Goal: Communication & Community: Answer question/provide support

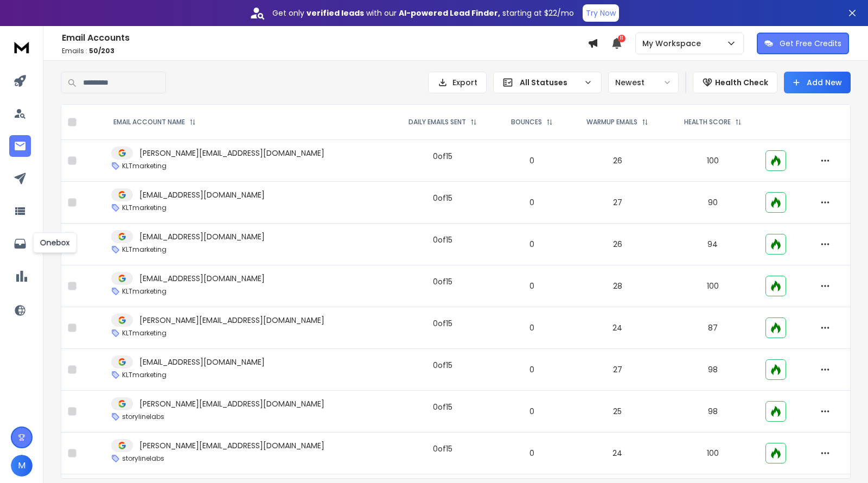
click at [22, 244] on icon at bounding box center [19, 244] width 11 height 10
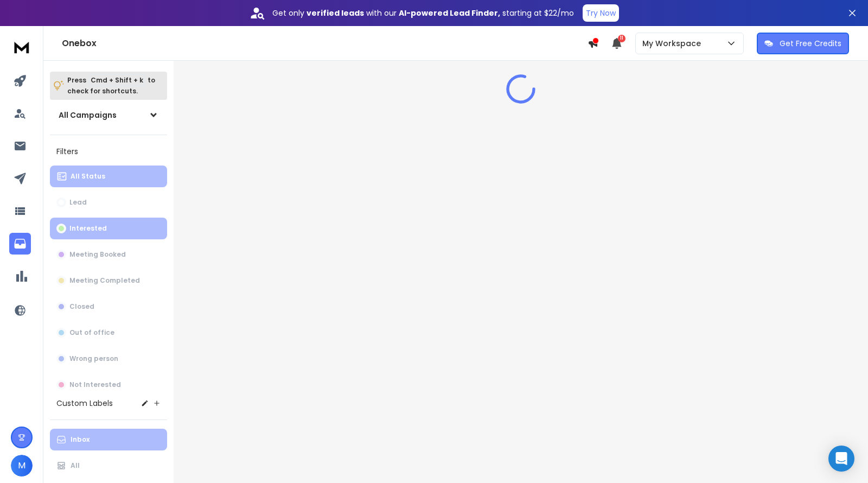
click at [122, 219] on div "All Status Lead Interested Meeting Booked Meeting Completed Closed Out of offic…" at bounding box center [108, 281] width 117 height 230
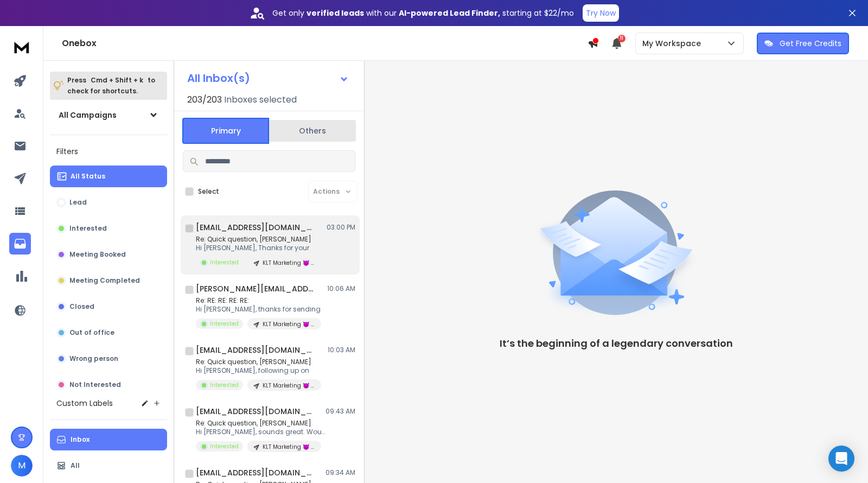
click at [258, 248] on p "Hi [PERSON_NAME], Thanks for your" at bounding box center [258, 248] width 125 height 9
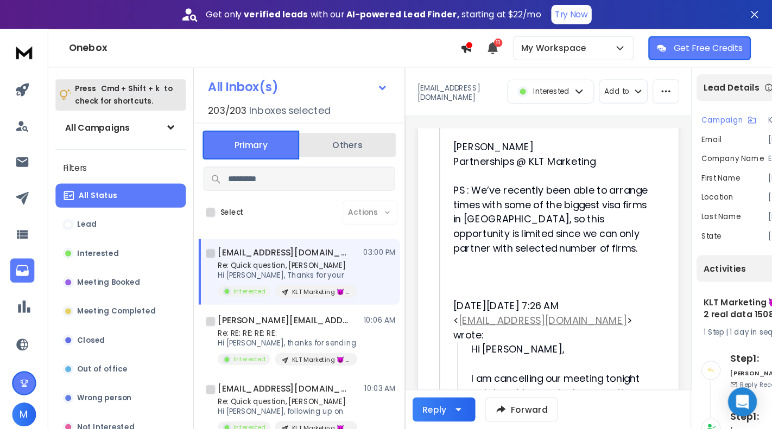
scroll to position [995, 0]
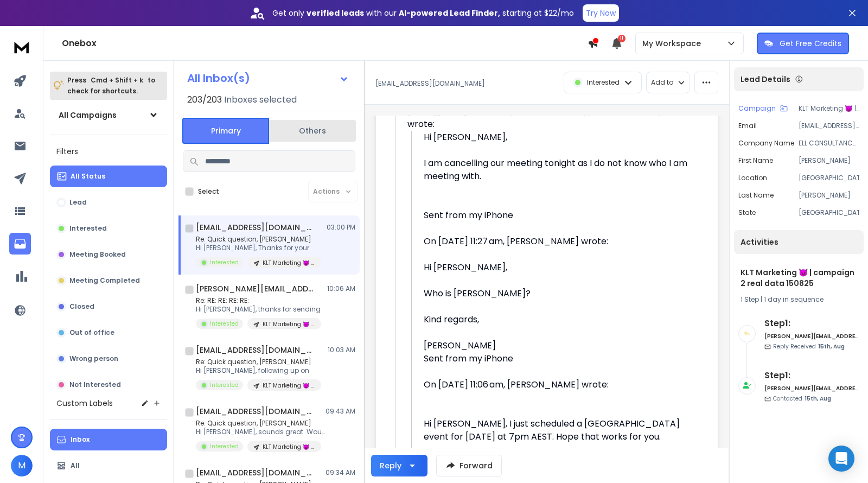
scroll to position [946, 0]
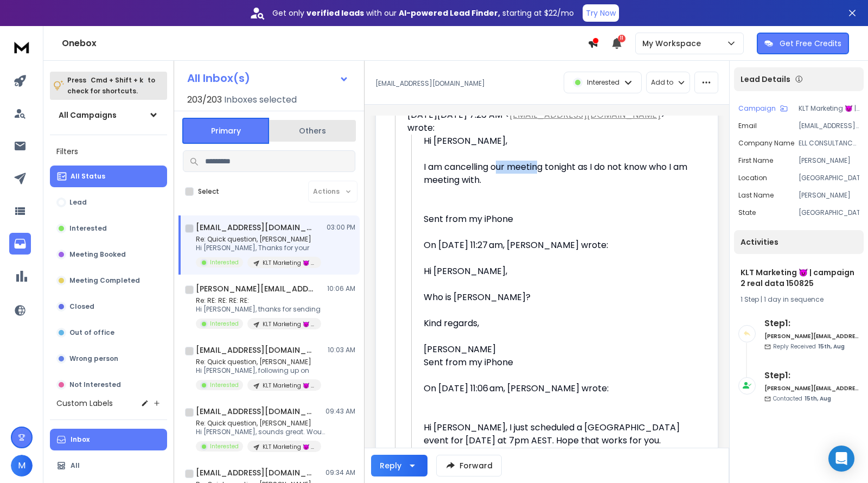
drag, startPoint x: 497, startPoint y: 182, endPoint x: 541, endPoint y: 182, distance: 44.0
click at [541, 182] on div "I am cancelling our meeting tonight as I do not know who I am meeting with." at bounding box center [559, 174] width 270 height 26
click at [583, 180] on div "I am cancelling our meeting tonight as I do not know who I am meeting with." at bounding box center [559, 174] width 270 height 26
drag, startPoint x: 423, startPoint y: 191, endPoint x: 501, endPoint y: 192, distance: 78.7
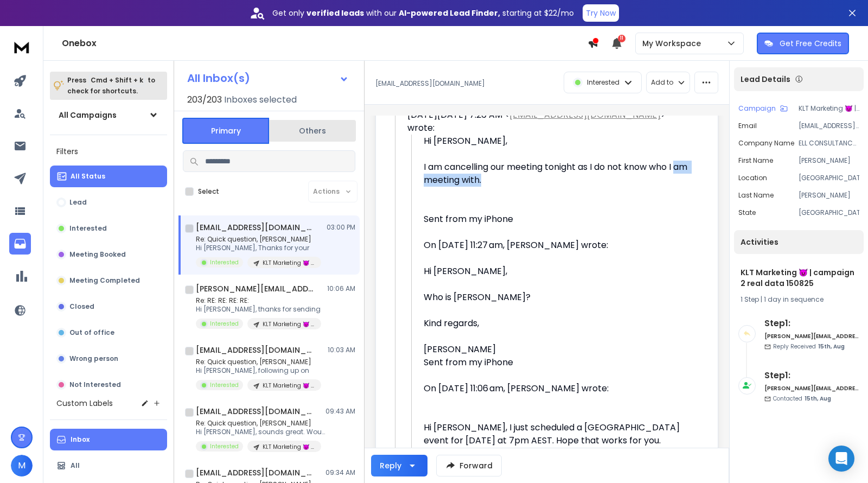
click at [501, 187] on div "I am cancelling our meeting tonight as I do not know who I am meeting with." at bounding box center [559, 174] width 270 height 26
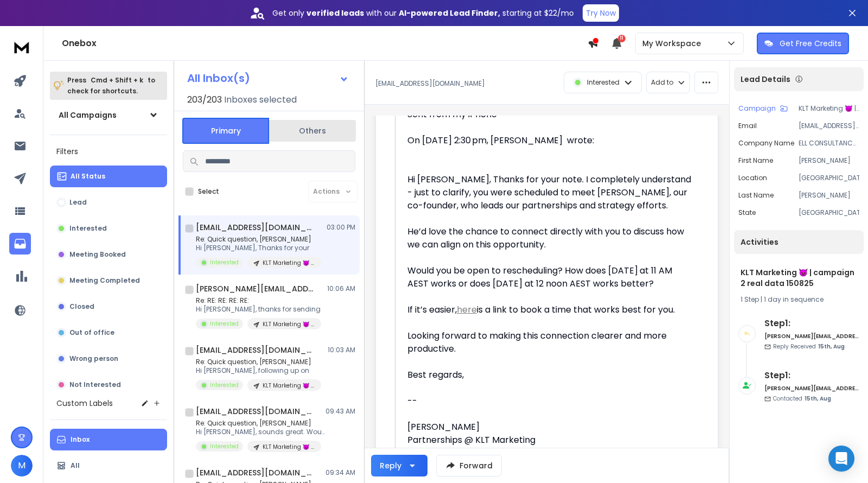
scroll to position [505, 0]
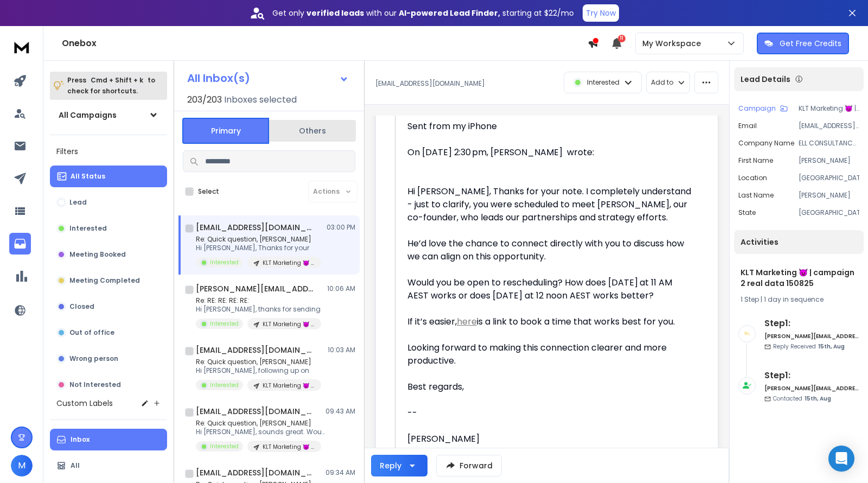
click at [464, 200] on div "Hi [PERSON_NAME], Thanks for your note. I completely understand - just to clari…" at bounding box center [551, 211] width 287 height 52
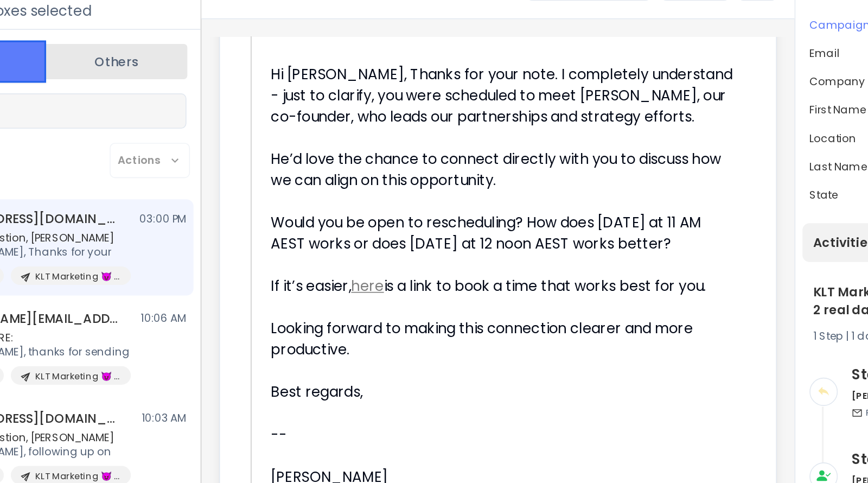
scroll to position [558, 0]
drag, startPoint x: 542, startPoint y: 207, endPoint x: 643, endPoint y: 207, distance: 101.0
click at [643, 207] on div "He’d love the chance to connect directly with you to discuss how we can align o…" at bounding box center [551, 223] width 287 height 78
drag, startPoint x: 431, startPoint y: 223, endPoint x: 554, endPoint y: 223, distance: 122.7
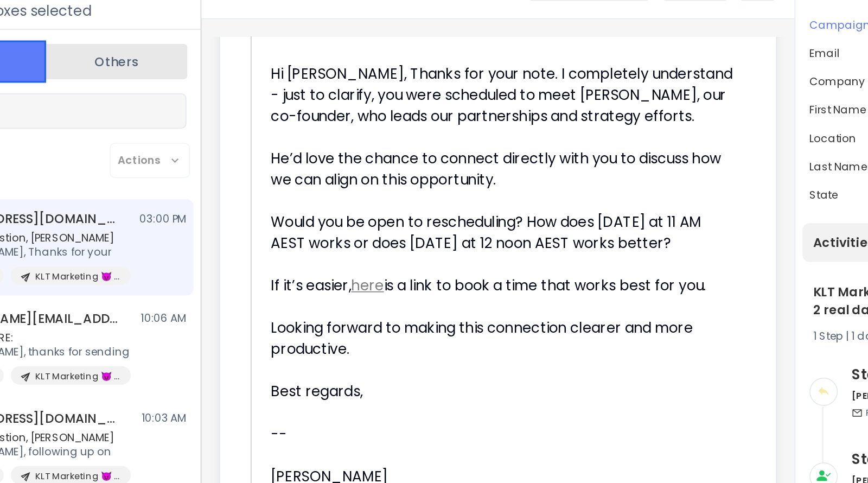
click at [554, 223] on div "He’d love the chance to connect directly with you to discuss how we can align o…" at bounding box center [551, 223] width 287 height 78
drag, startPoint x: 438, startPoint y: 244, endPoint x: 552, endPoint y: 244, distance: 114.0
click at [552, 244] on div "He’d love the chance to connect directly with you to discuss how we can align o…" at bounding box center [551, 223] width 287 height 78
click at [429, 288] on div "If it’s easier, here is a link to book a time that works best for you." at bounding box center [551, 275] width 287 height 26
drag, startPoint x: 496, startPoint y: 278, endPoint x: 587, endPoint y: 278, distance: 91.2
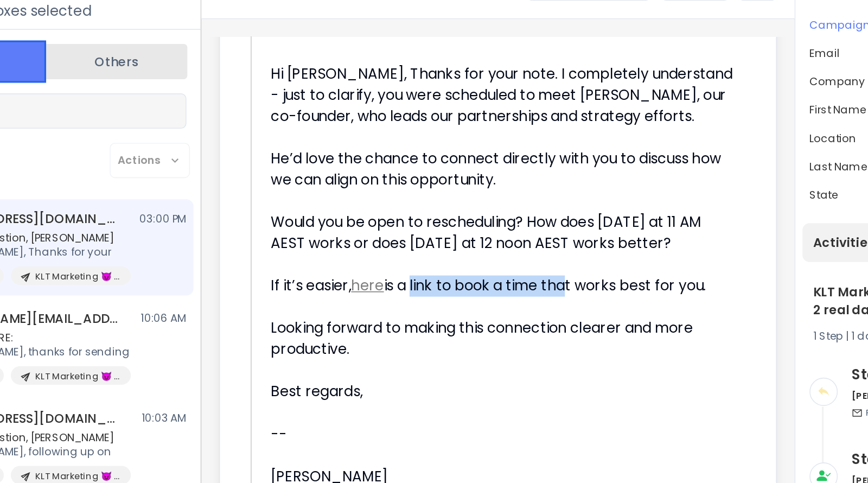
click at [587, 278] on div "If it’s easier, here is a link to book a time that works best for you." at bounding box center [551, 275] width 287 height 26
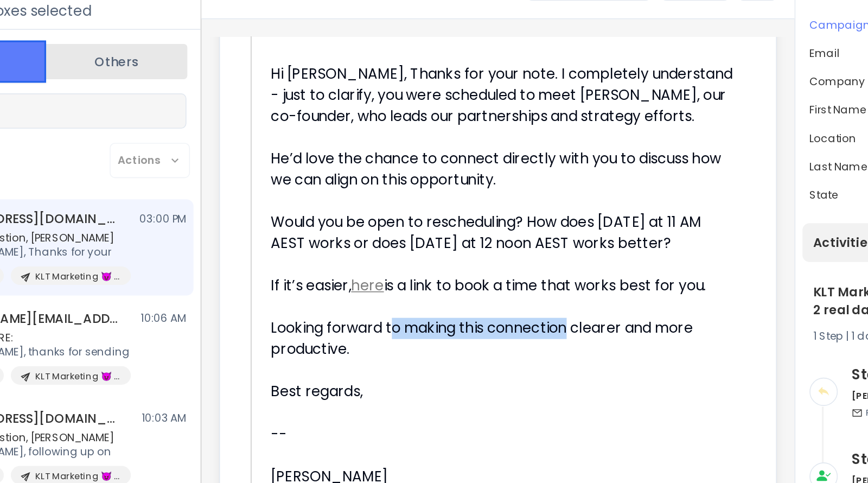
drag, startPoint x: 483, startPoint y: 309, endPoint x: 592, endPoint y: 310, distance: 109.6
click at [592, 310] on div "Looking forward to making this connection clearer and more productive." at bounding box center [551, 307] width 287 height 39
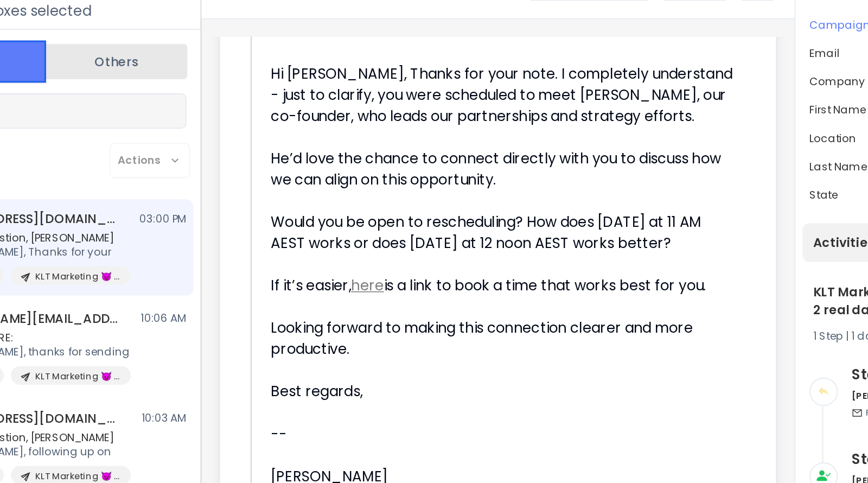
click at [617, 310] on div "Looking forward to making this connection clearer and more productive." at bounding box center [551, 307] width 287 height 39
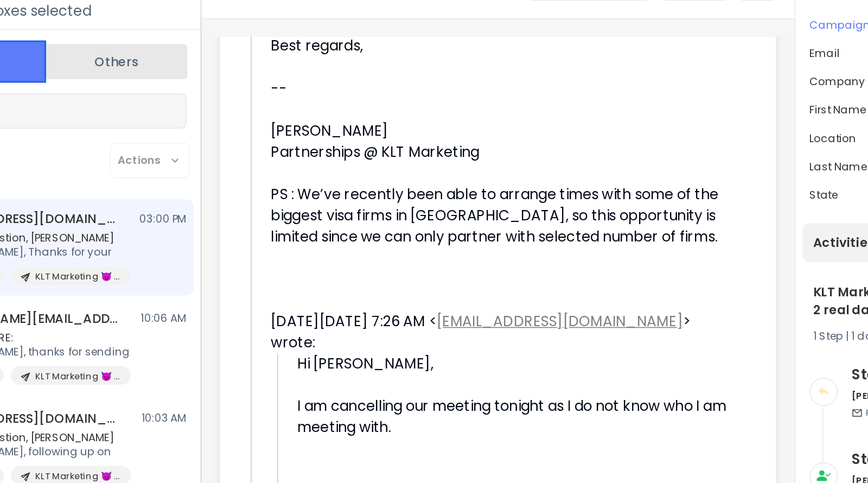
scroll to position [779, 0]
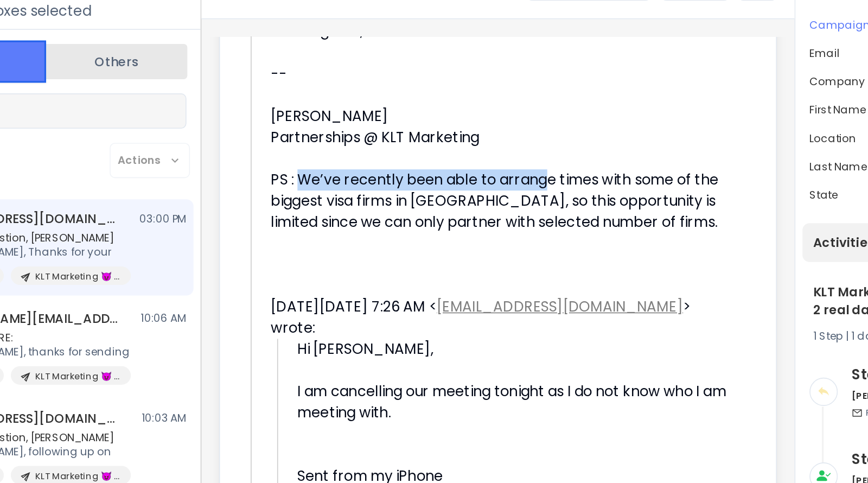
drag, startPoint x: 427, startPoint y: 217, endPoint x: 575, endPoint y: 217, distance: 148.2
click at [575, 217] on div "Best regards, -- [PERSON_NAME] Partnerships @ KLT Marketing PS : We’ve recently…" at bounding box center [551, 171] width 287 height 130
click at [509, 216] on div "Best regards, -- [PERSON_NAME] Partnerships @ KLT Marketing PS : We’ve recently…" at bounding box center [551, 171] width 287 height 130
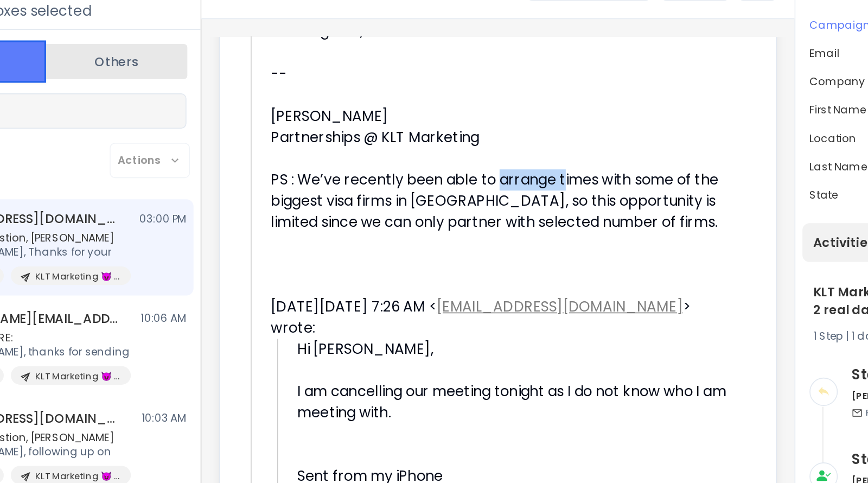
drag, startPoint x: 549, startPoint y: 214, endPoint x: 587, endPoint y: 214, distance: 38.5
click at [587, 214] on div "Best regards, -- [PERSON_NAME] Partnerships @ KLT Marketing PS : We’ve recently…" at bounding box center [551, 171] width 287 height 130
click at [683, 214] on div "Best regards, -- [PERSON_NAME] Partnerships @ KLT Marketing PS : We’ve recently…" at bounding box center [551, 171] width 287 height 130
drag, startPoint x: 466, startPoint y: 224, endPoint x: 510, endPoint y: 225, distance: 43.4
click at [510, 225] on div "Best regards, -- [PERSON_NAME] Partnerships @ KLT Marketing PS : We’ve recently…" at bounding box center [551, 171] width 287 height 130
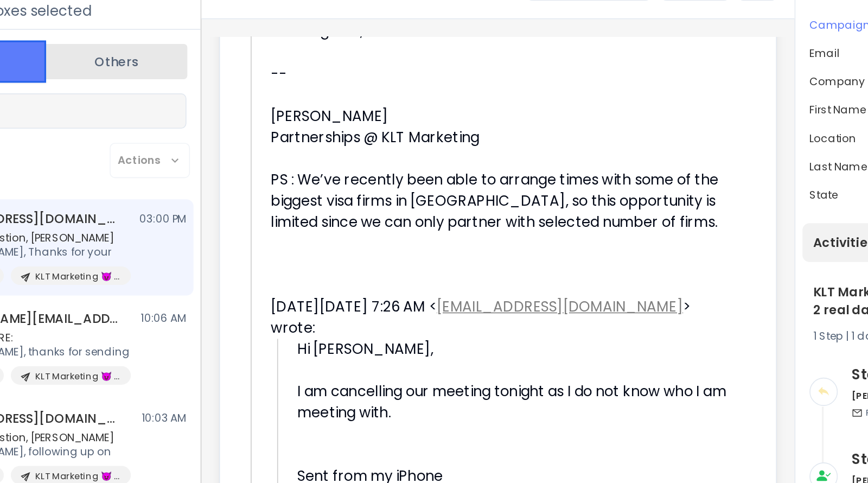
click at [543, 225] on div "Best regards, -- [PERSON_NAME] Partnerships @ KLT Marketing PS : We’ve recently…" at bounding box center [551, 171] width 287 height 130
click at [614, 232] on div "Best regards, -- [PERSON_NAME] Partnerships @ KLT Marketing PS : We’ve recently…" at bounding box center [551, 171] width 287 height 130
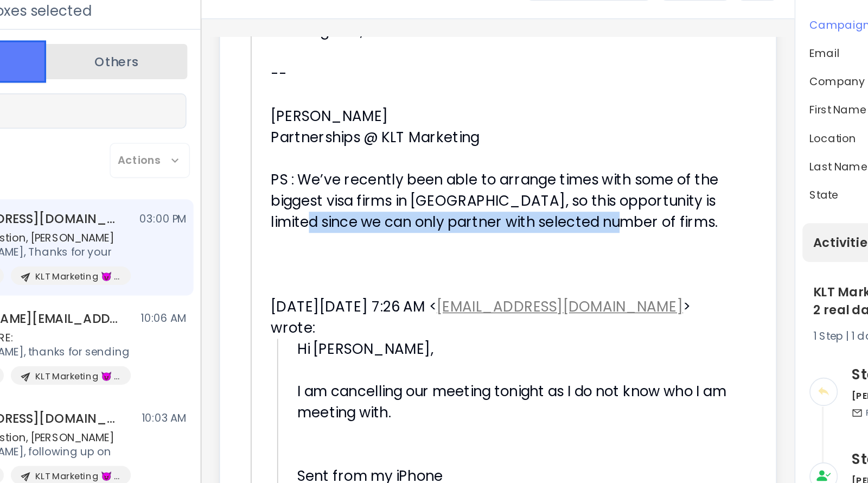
drag, startPoint x: 401, startPoint y: 241, endPoint x: 603, endPoint y: 235, distance: 202.0
click at [603, 236] on div "Hi [PERSON_NAME], Those times don’t work for me. Email me your proposal with de…" at bounding box center [544, 399] width 299 height 1290
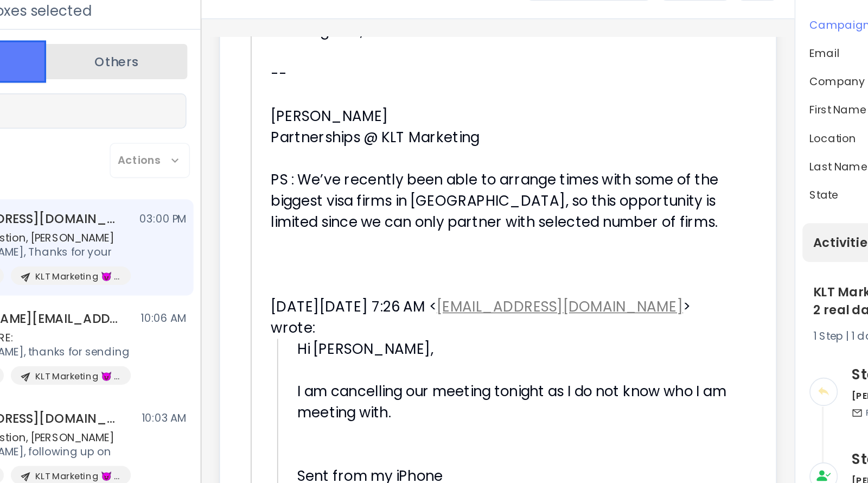
click at [603, 235] on div "Best regards, -- [PERSON_NAME] Partnerships @ KLT Marketing PS : We’ve recently…" at bounding box center [551, 171] width 287 height 130
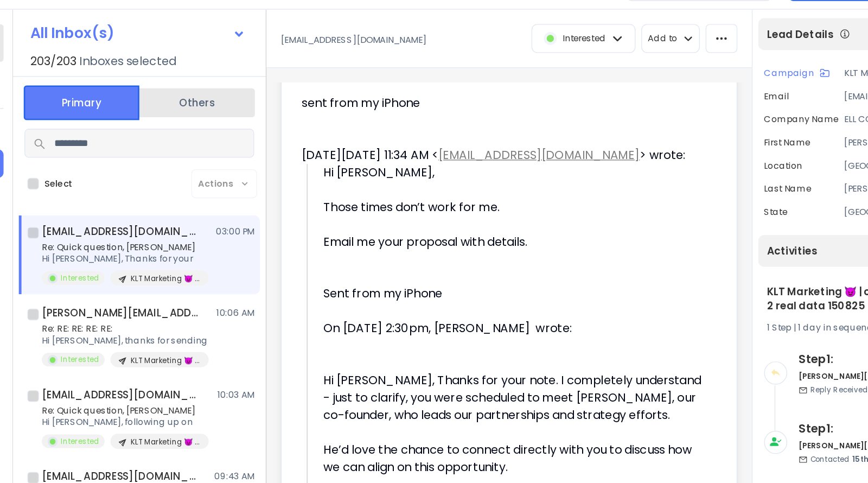
scroll to position [358, 0]
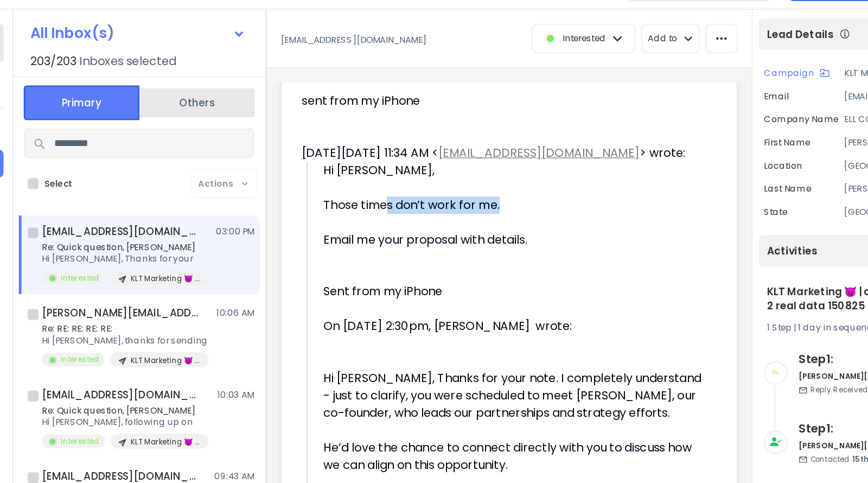
drag, startPoint x: 455, startPoint y: 221, endPoint x: 556, endPoint y: 223, distance: 101.0
click at [557, 214] on div "Those times don’t work for me." at bounding box center [551, 207] width 287 height 13
drag, startPoint x: 428, startPoint y: 255, endPoint x: 573, endPoint y: 243, distance: 145.4
drag, startPoint x: 428, startPoint y: 289, endPoint x: 556, endPoint y: 288, distance: 128.1
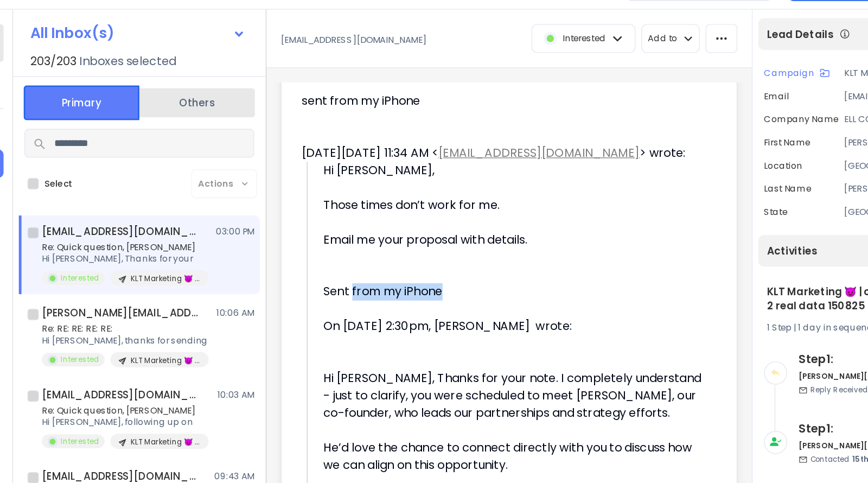
click at [556, 280] on div "Sent from my iPhone" at bounding box center [551, 272] width 287 height 13
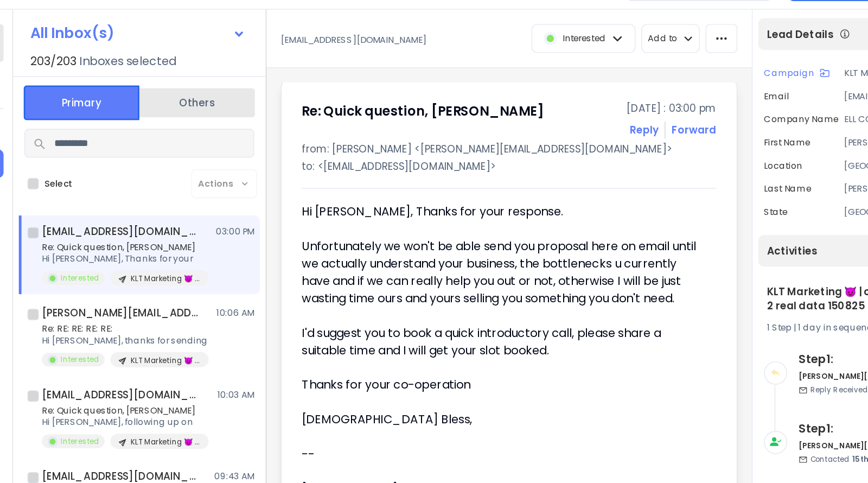
scroll to position [20, 0]
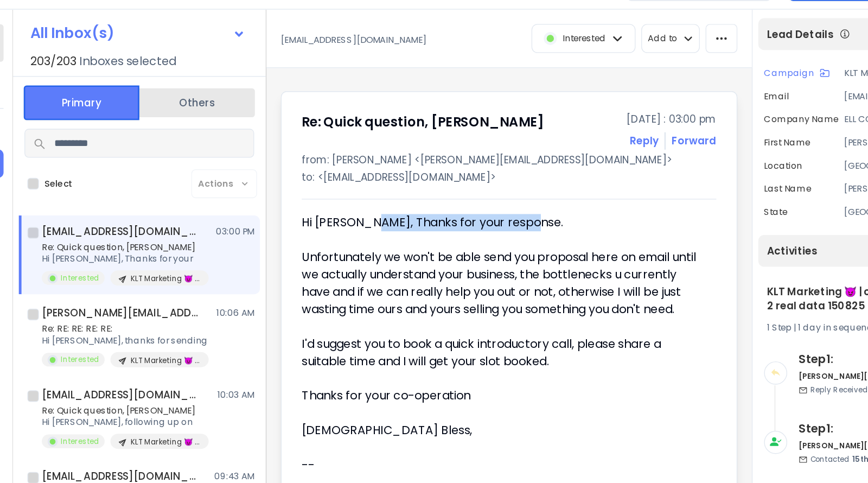
drag, startPoint x: 444, startPoint y: 217, endPoint x: 579, endPoint y: 218, distance: 134.6
click at [579, 218] on div "Hi [PERSON_NAME], Thanks for your response. Unfortunately we won't be able send…" at bounding box center [542, 344] width 303 height 261
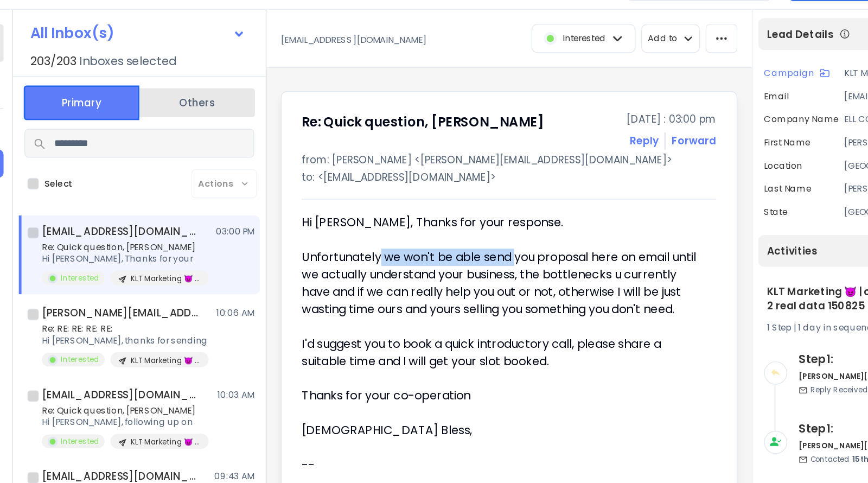
drag, startPoint x: 450, startPoint y: 247, endPoint x: 553, endPoint y: 241, distance: 103.3
click at [554, 241] on div "Hi [PERSON_NAME], Thanks for your response. Unfortunately we won't be able send…" at bounding box center [542, 344] width 303 height 261
click at [605, 242] on div "Hi [PERSON_NAME], Thanks for your response. Unfortunately we won't be able send…" at bounding box center [542, 344] width 303 height 261
drag, startPoint x: 408, startPoint y: 260, endPoint x: 484, endPoint y: 258, distance: 76.5
click at [484, 258] on div "Hi [PERSON_NAME], Thanks for your response. Unfortunately we won't be able send…" at bounding box center [542, 344] width 303 height 261
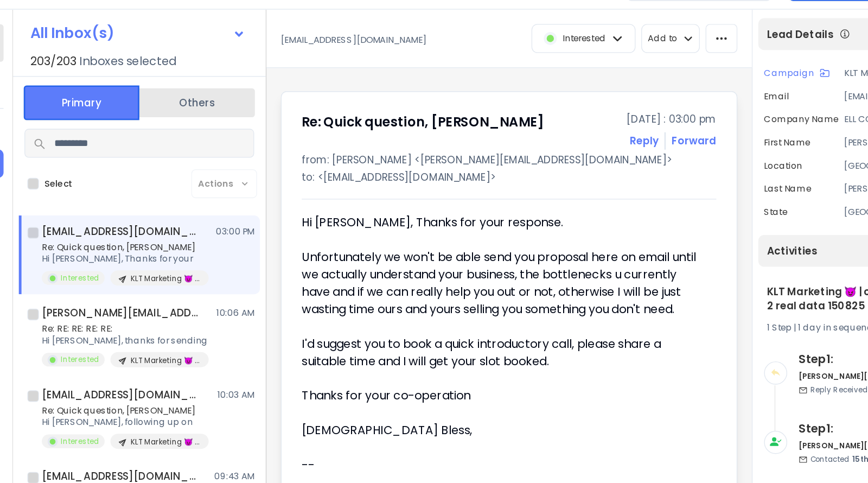
click at [540, 258] on div "Hi [PERSON_NAME], Thanks for your response. Unfortunately we won't be able send…" at bounding box center [542, 344] width 303 height 261
click at [616, 259] on div "Hi [PERSON_NAME], Thanks for your response. Unfortunately we won't be able send…" at bounding box center [542, 344] width 303 height 261
drag, startPoint x: 438, startPoint y: 271, endPoint x: 512, endPoint y: 271, distance: 73.8
click at [512, 271] on div "Hi [PERSON_NAME], Thanks for your response. Unfortunately we won't be able send…" at bounding box center [542, 344] width 303 height 261
click at [550, 270] on div "Hi [PERSON_NAME], Thanks for your response. Unfortunately we won't be able send…" at bounding box center [542, 344] width 303 height 261
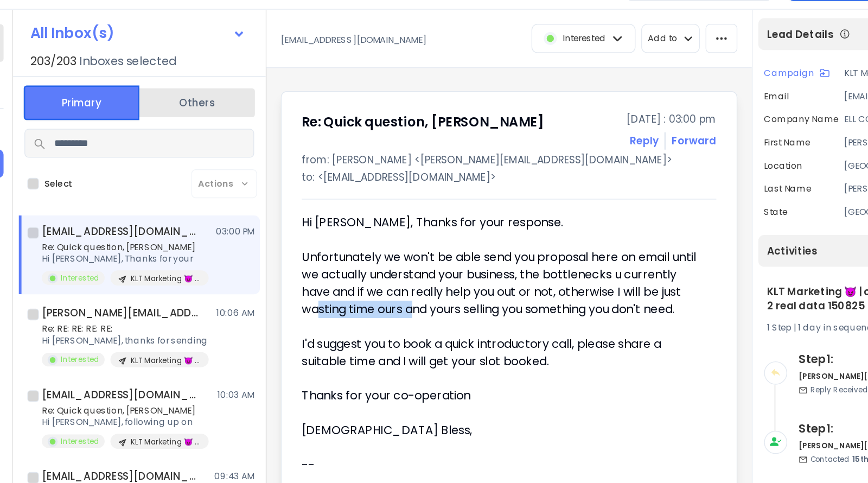
drag, startPoint x: 402, startPoint y: 285, endPoint x: 476, endPoint y: 285, distance: 74.4
click at [476, 285] on div "Hi [PERSON_NAME], Thanks for your response. Unfortunately we won't be able send…" at bounding box center [542, 344] width 303 height 261
drag, startPoint x: 538, startPoint y: 285, endPoint x: 591, endPoint y: 285, distance: 52.1
click at [591, 285] on div "Hi [PERSON_NAME], Thanks for your response. Unfortunately we won't be able send…" at bounding box center [542, 344] width 303 height 261
drag, startPoint x: 671, startPoint y: 287, endPoint x: 681, endPoint y: 287, distance: 9.8
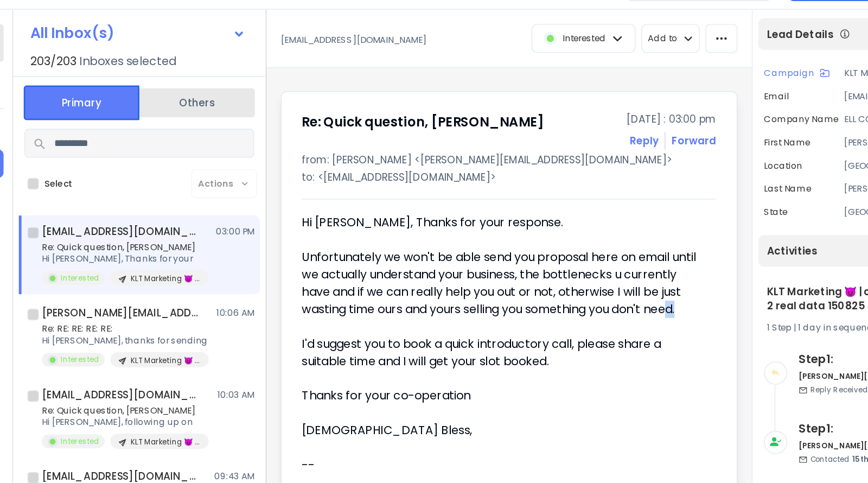
click at [681, 287] on div "Hi [PERSON_NAME], Thanks for your response. Unfortunately we won't be able send…" at bounding box center [542, 344] width 303 height 261
drag, startPoint x: 436, startPoint y: 312, endPoint x: 496, endPoint y: 312, distance: 59.2
click at [496, 312] on div "Hi [PERSON_NAME], Thanks for your response. Unfortunately we won't be able send…" at bounding box center [542, 344] width 303 height 261
drag, startPoint x: 556, startPoint y: 314, endPoint x: 600, endPoint y: 309, distance: 44.3
click at [600, 309] on div "Hi [PERSON_NAME], Thanks for your response. Unfortunately we won't be able send…" at bounding box center [542, 344] width 303 height 261
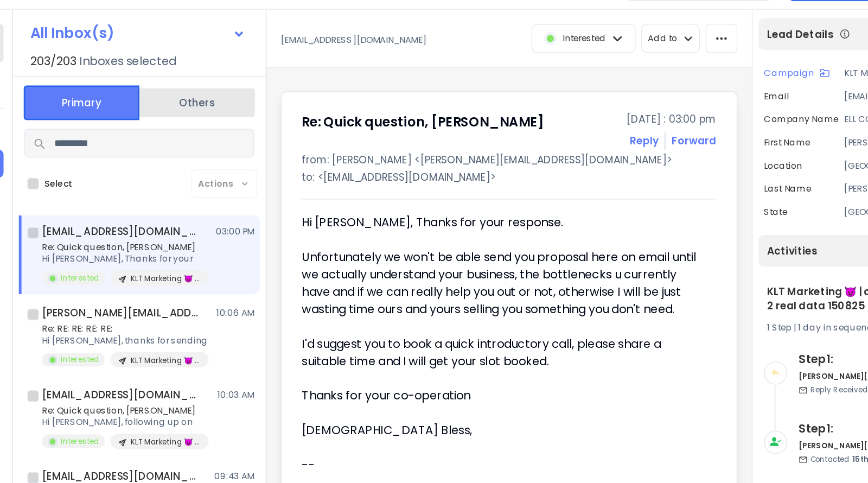
click at [629, 308] on div "Hi [PERSON_NAME], Thanks for your response. Unfortunately we won't be able send…" at bounding box center [542, 344] width 303 height 261
drag, startPoint x: 454, startPoint y: 321, endPoint x: 499, endPoint y: 321, distance: 45.6
click at [499, 321] on div "Hi [PERSON_NAME], Thanks for your response. Unfortunately we won't be able send…" at bounding box center [542, 344] width 303 height 261
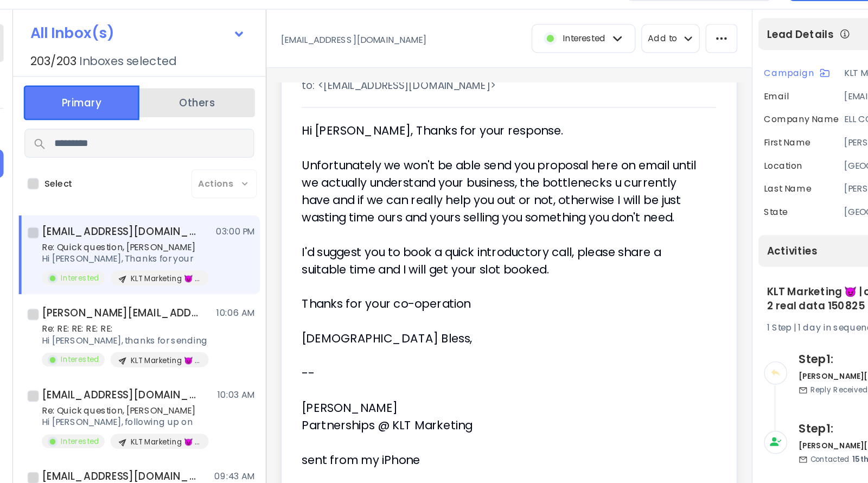
scroll to position [95, 0]
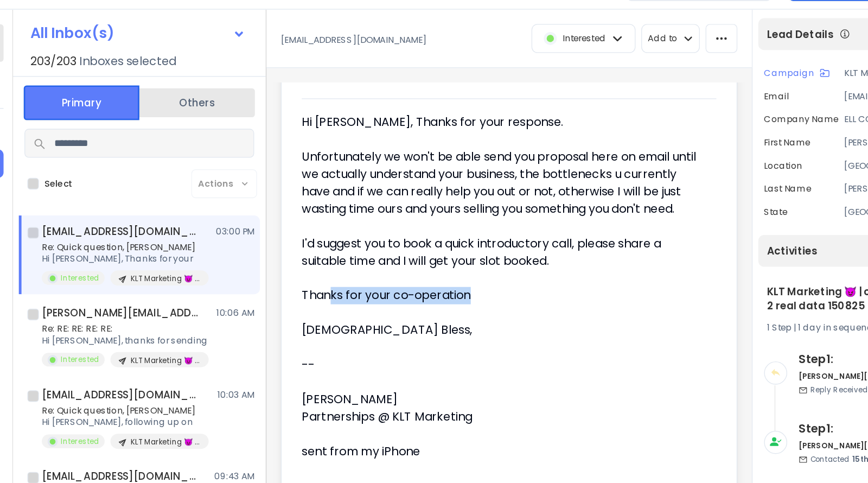
drag, startPoint x: 412, startPoint y: 275, endPoint x: 525, endPoint y: 275, distance: 112.9
click at [525, 275] on div "Hi [PERSON_NAME], Thanks for your response. Unfortunately we won't be able send…" at bounding box center [542, 269] width 303 height 261
click at [410, 322] on div "Hi [PERSON_NAME], Thanks for your response. Unfortunately we won't be able send…" at bounding box center [542, 269] width 303 height 261
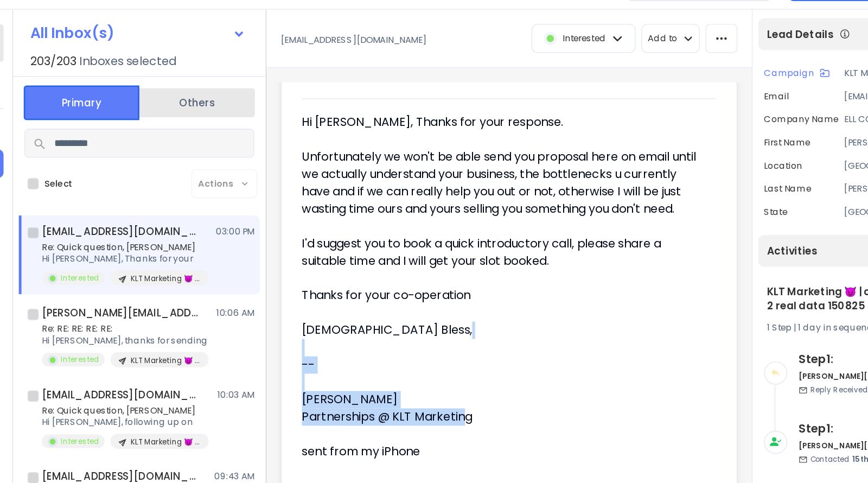
drag, startPoint x: 396, startPoint y: 307, endPoint x: 513, endPoint y: 370, distance: 132.8
click at [512, 370] on div "Hi [PERSON_NAME], Thanks for your response. Unfortunately we won't be able send…" at bounding box center [542, 269] width 303 height 261
click at [513, 370] on div "Hi [PERSON_NAME], Thanks for your response. Unfortunately we won't be able send…" at bounding box center [542, 269] width 303 height 261
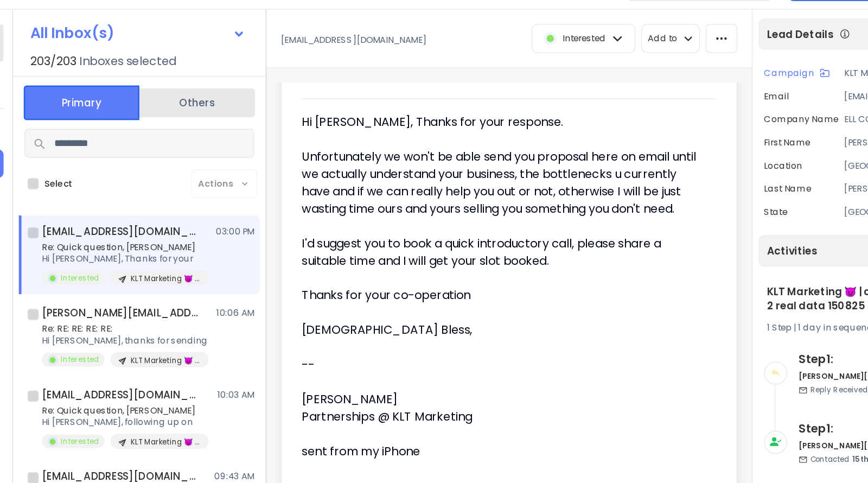
scroll to position [0, 0]
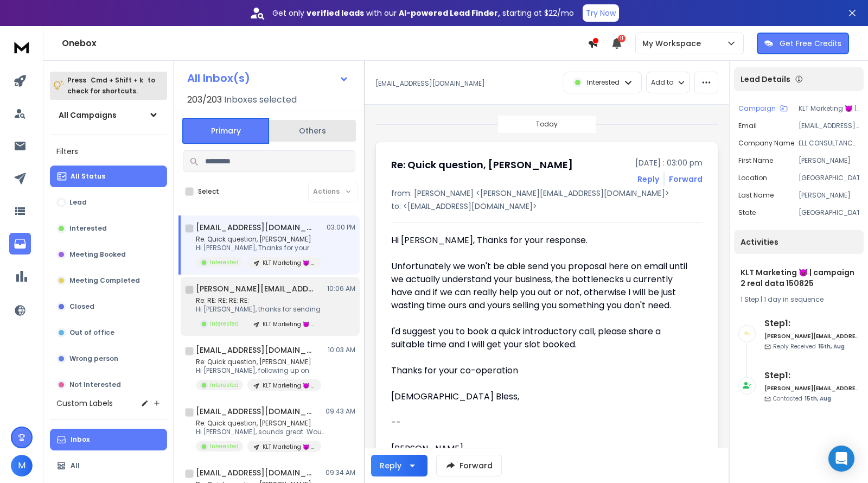
click at [279, 299] on p "Re: RE: RE: RE: RE:" at bounding box center [258, 300] width 125 height 9
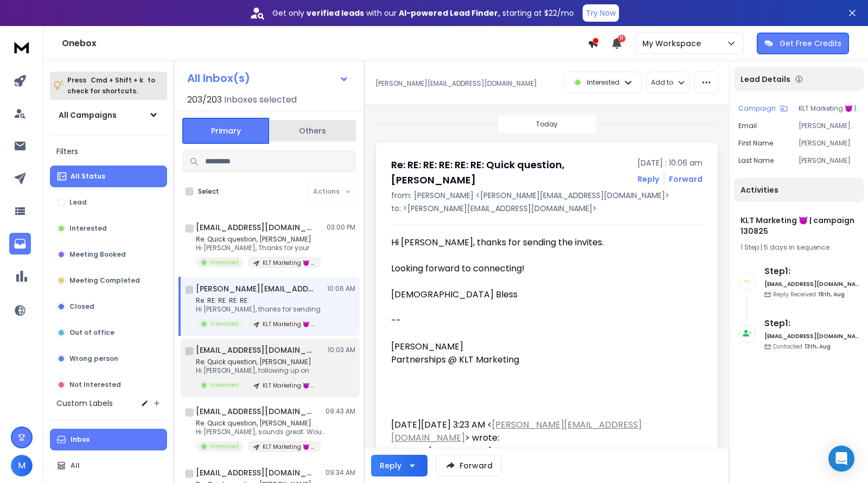
click at [251, 346] on h1 "[EMAIL_ADDRESS][DOMAIN_NAME]" at bounding box center [255, 350] width 119 height 11
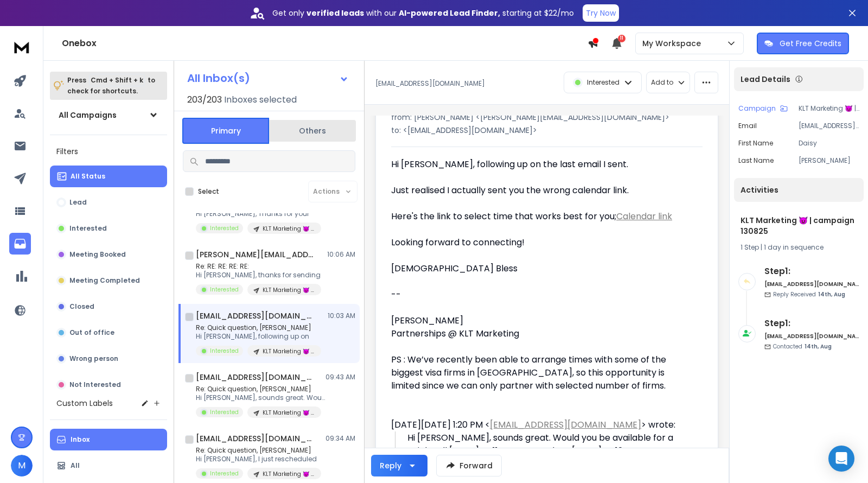
scroll to position [38, 0]
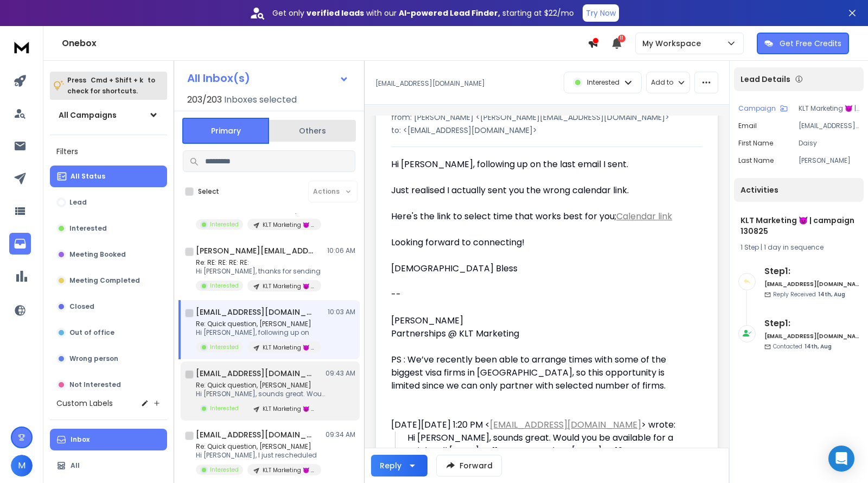
click at [286, 371] on div "[EMAIL_ADDRESS][DOMAIN_NAME] 09:43 AM" at bounding box center [276, 373] width 160 height 11
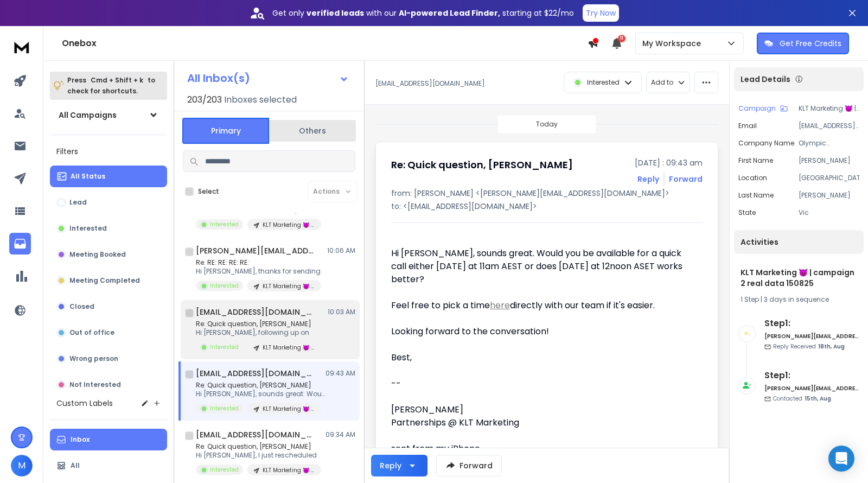
scroll to position [138, 0]
